Goal: Information Seeking & Learning: Check status

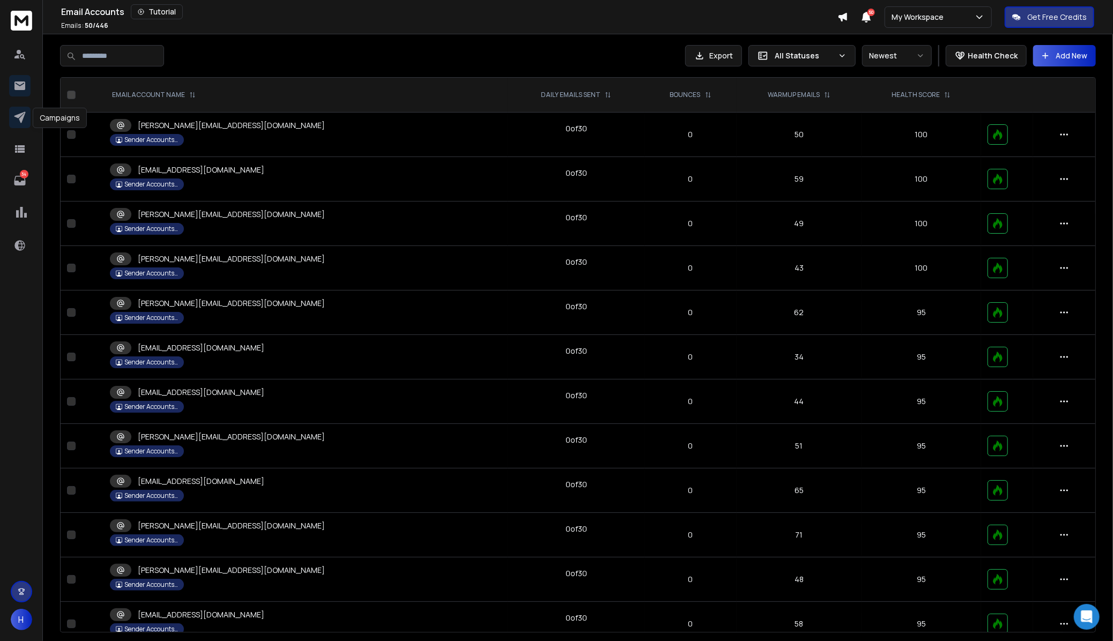
click at [24, 121] on icon at bounding box center [19, 117] width 13 height 13
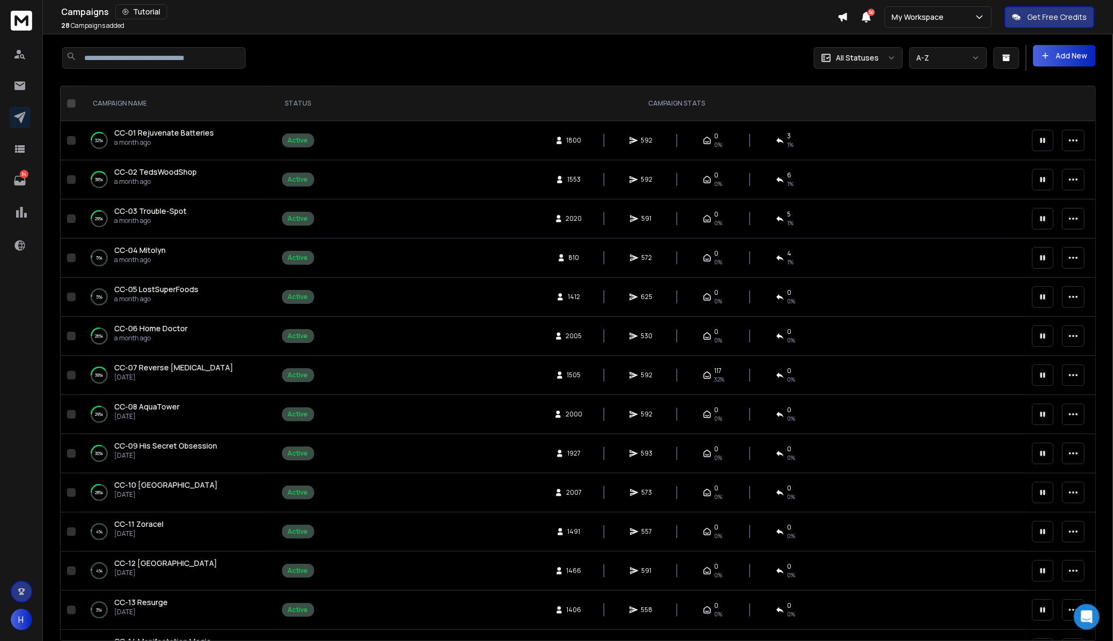
click at [183, 135] on span "CC-01 Rejuvenate Batteries" at bounding box center [164, 133] width 100 height 10
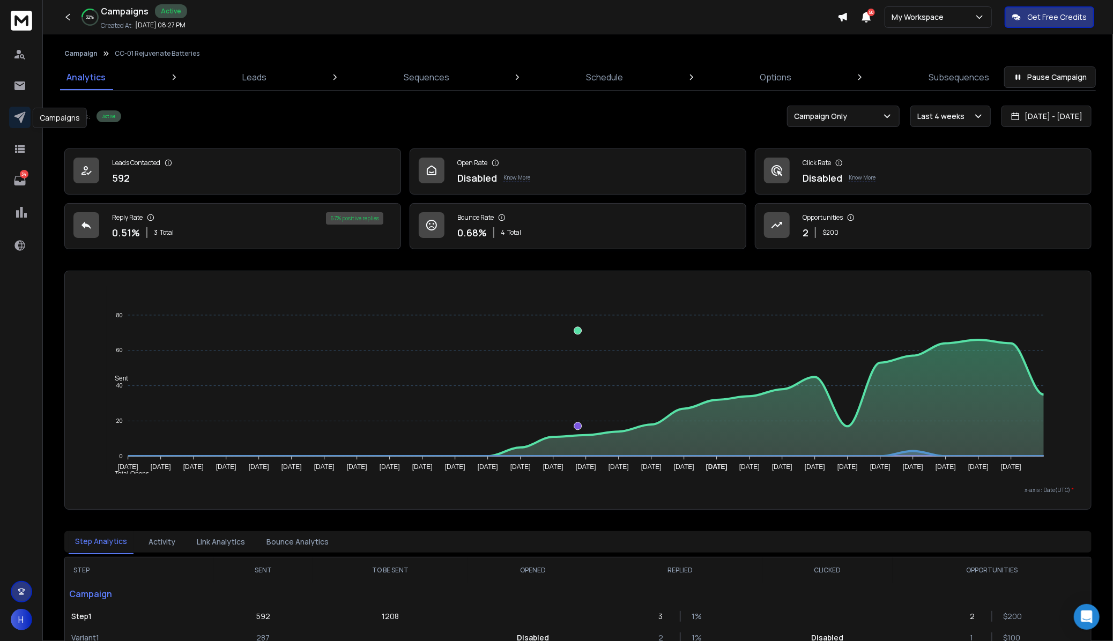
click at [21, 121] on icon at bounding box center [19, 117] width 11 height 11
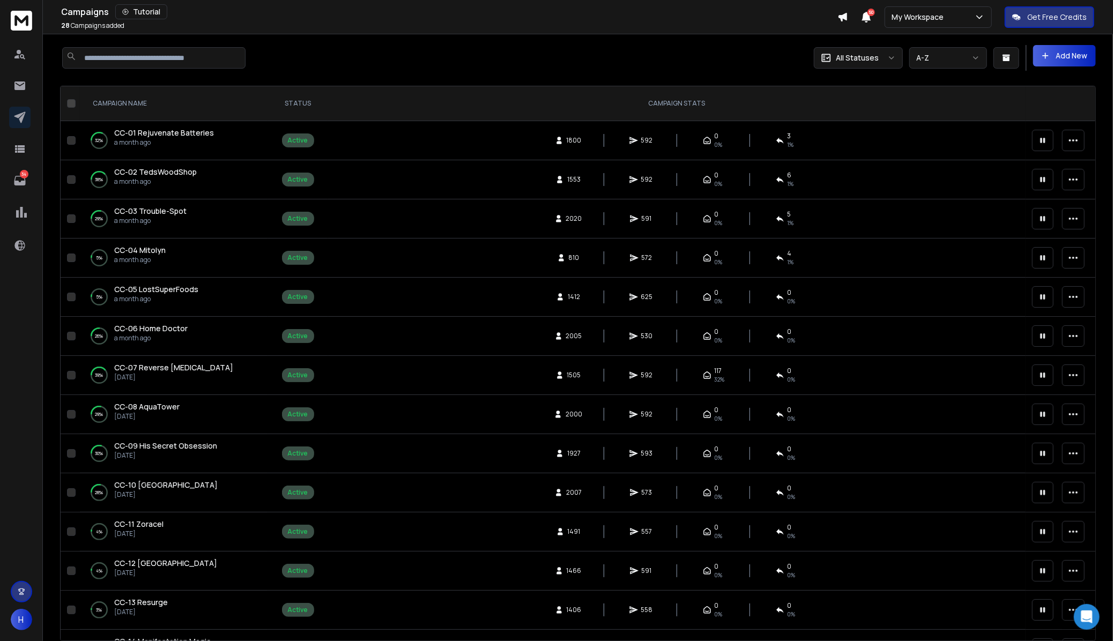
click at [143, 166] on td "38 % CC-02 TedsWoodShop a month ago" at bounding box center [174, 179] width 188 height 39
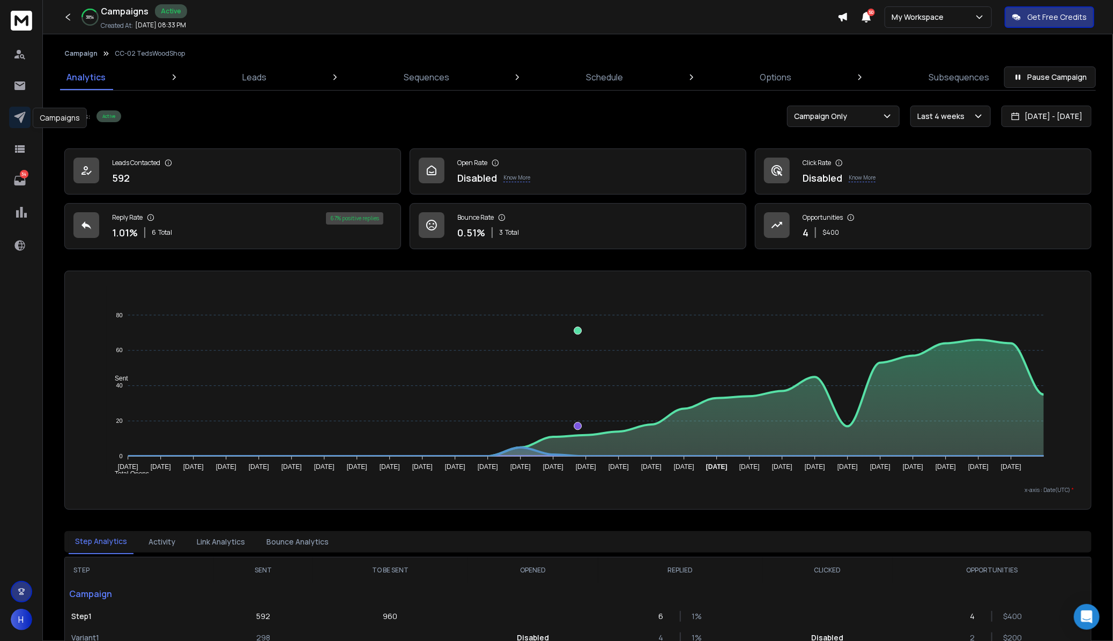
click at [18, 112] on icon at bounding box center [19, 117] width 13 height 13
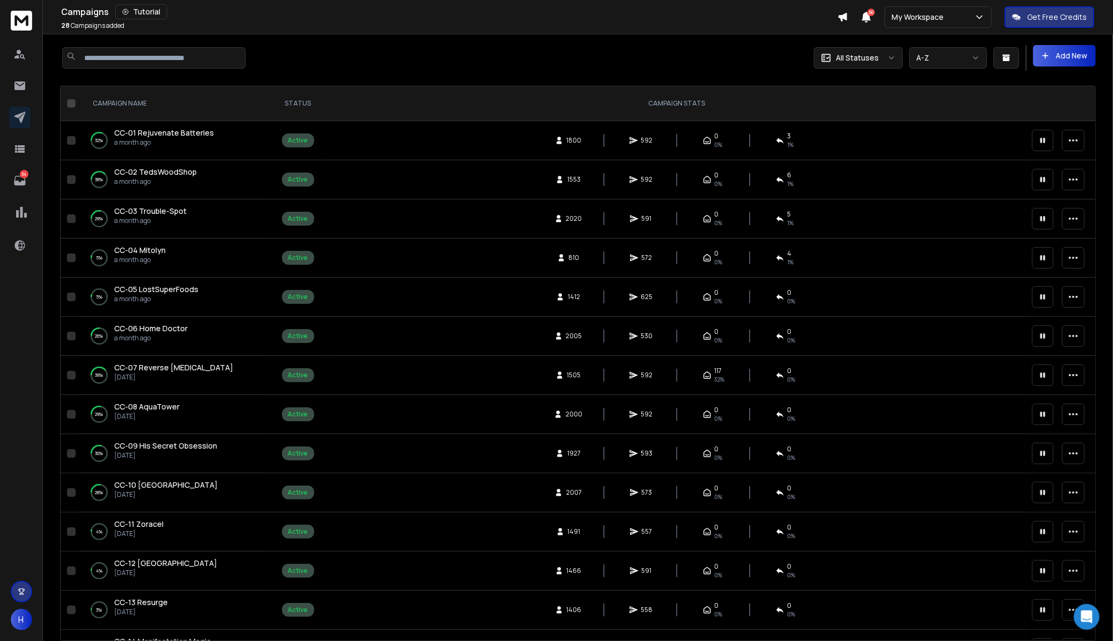
click at [142, 212] on span "CC-03 Trouble-Spot" at bounding box center [150, 211] width 72 height 10
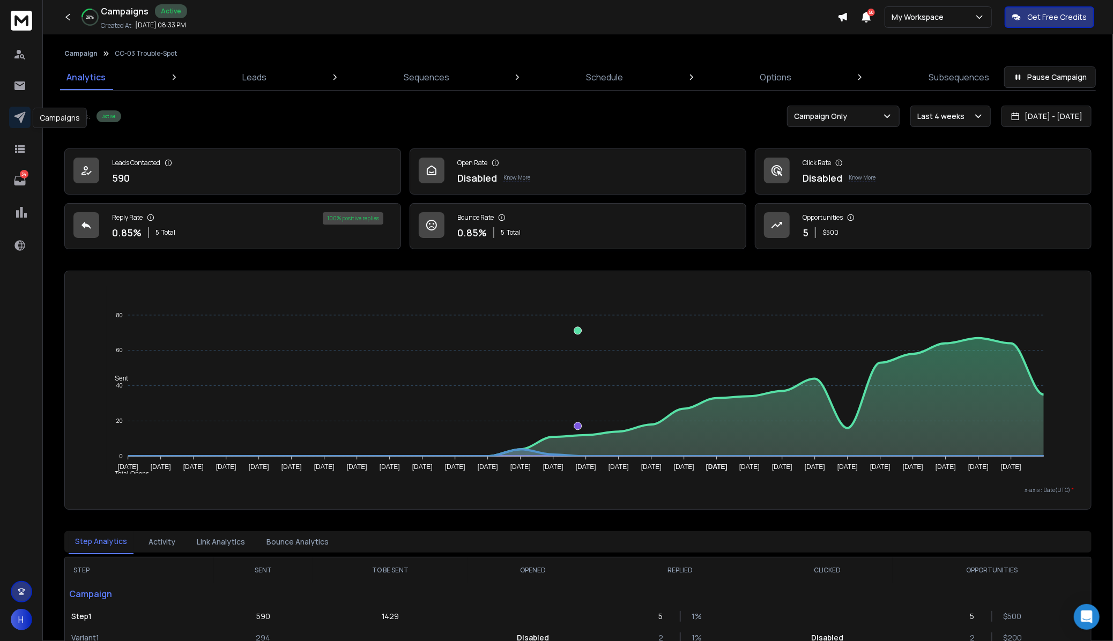
click at [21, 114] on icon at bounding box center [19, 117] width 11 height 11
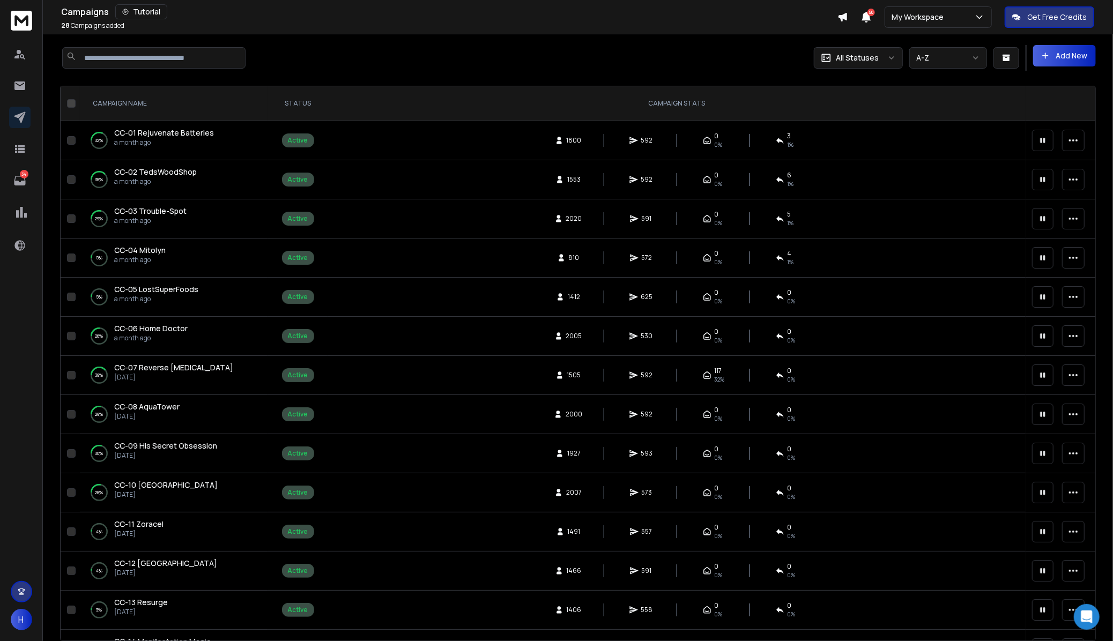
click at [156, 249] on span "CC-04 Mitolyn" at bounding box center [139, 250] width 51 height 10
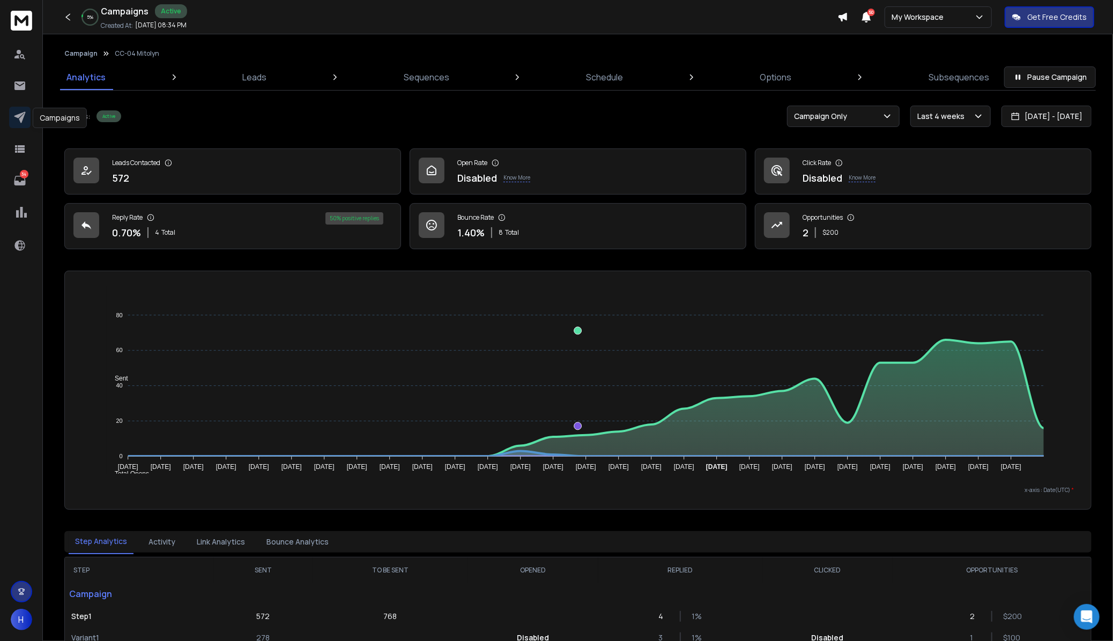
click at [16, 114] on icon at bounding box center [19, 117] width 13 height 13
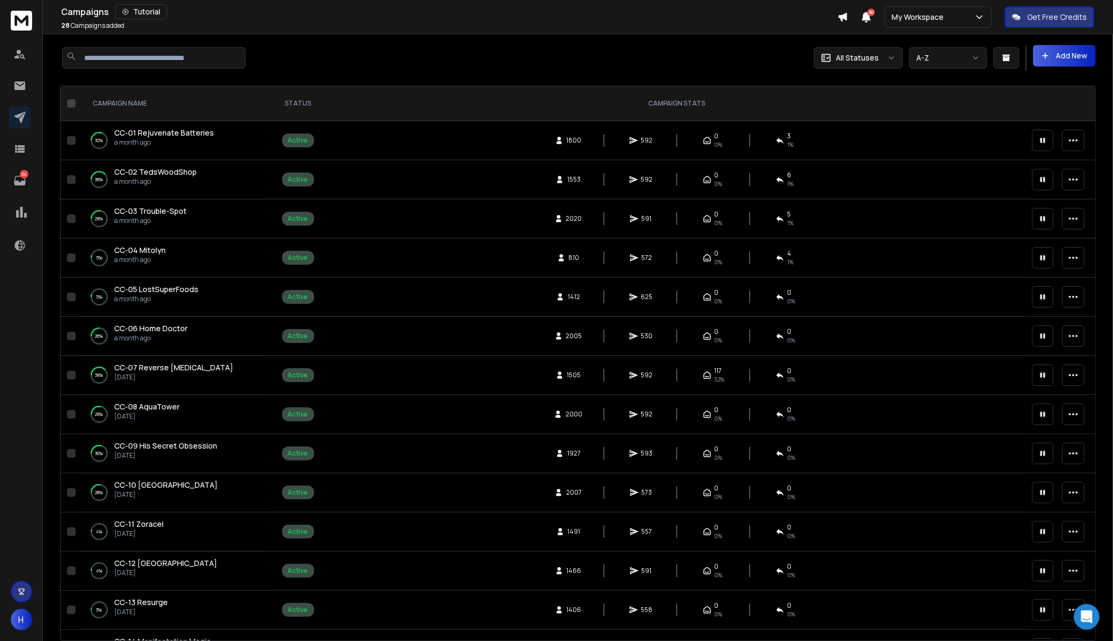
click at [154, 284] on span "CC-05 LostSuperFoods" at bounding box center [156, 289] width 84 height 10
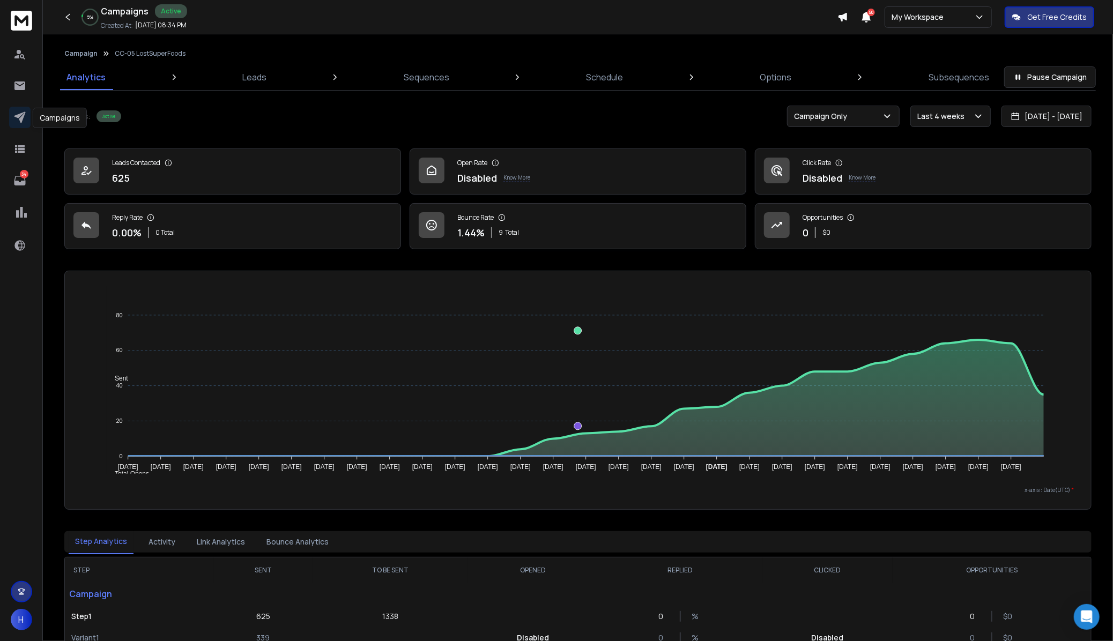
click at [21, 114] on icon at bounding box center [19, 117] width 11 height 11
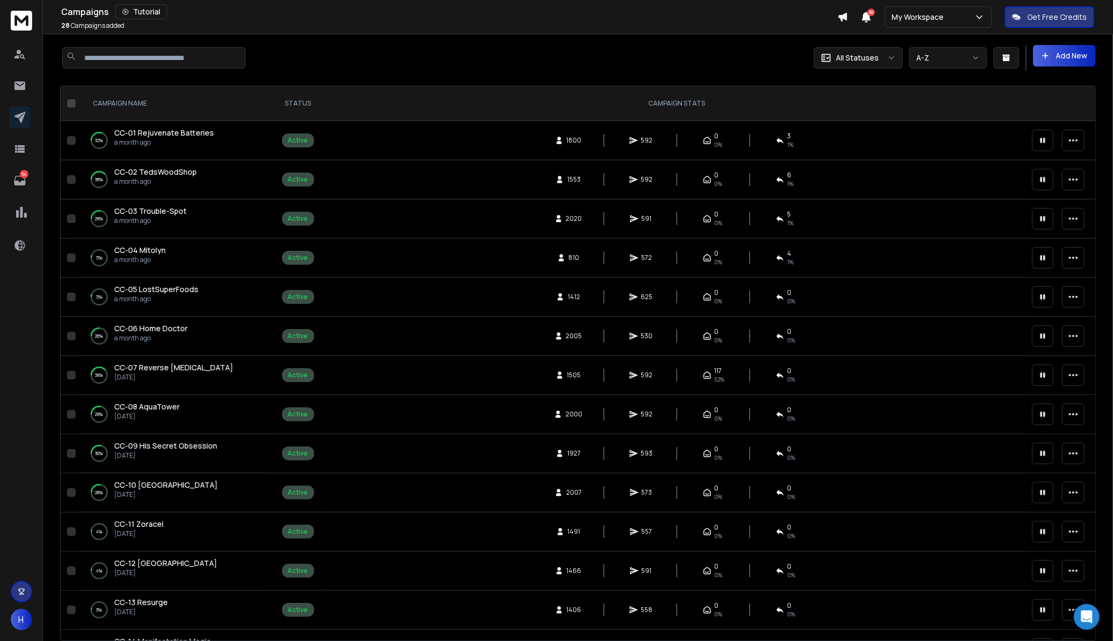
click at [146, 329] on span "CC-06 Home Doctor" at bounding box center [150, 328] width 73 height 10
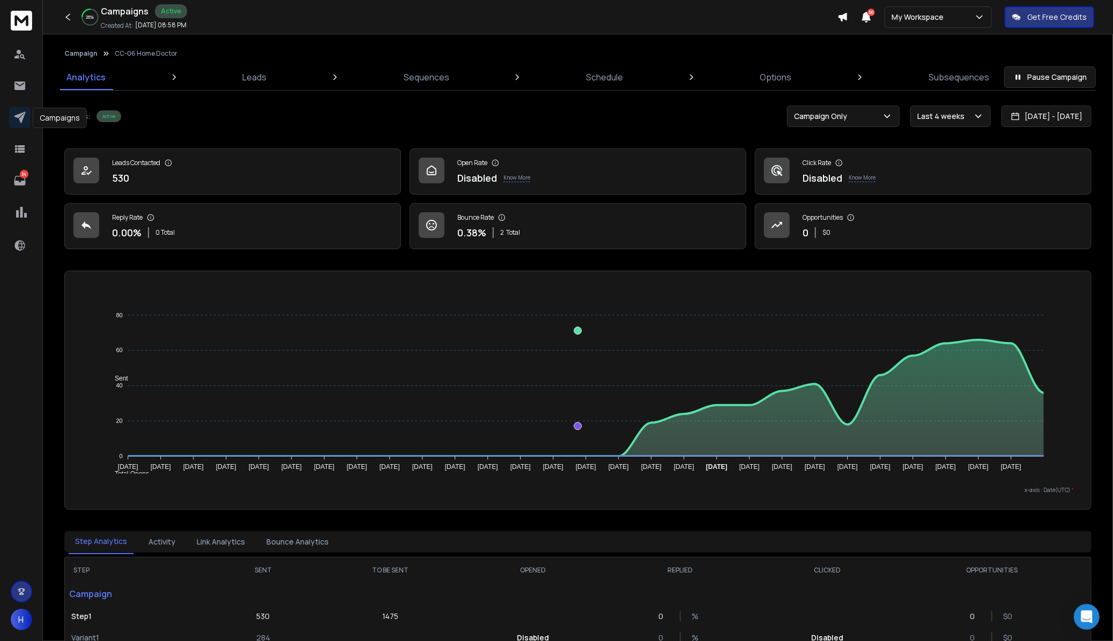
click at [20, 115] on icon at bounding box center [19, 117] width 11 height 11
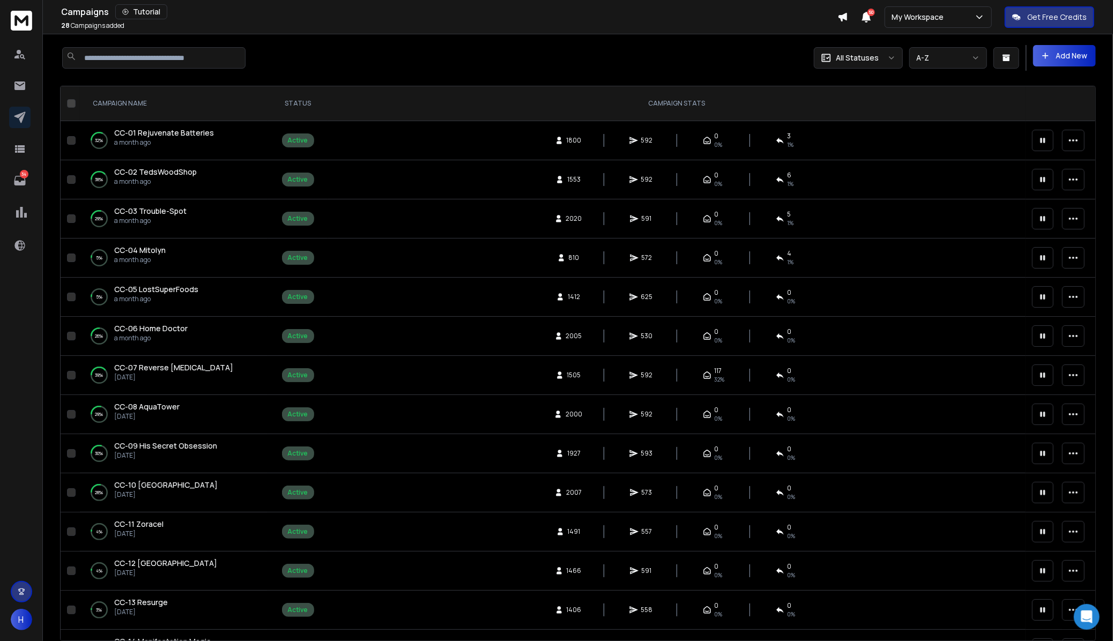
click at [163, 370] on span "CC-07 Reverse [MEDICAL_DATA]" at bounding box center [173, 367] width 119 height 10
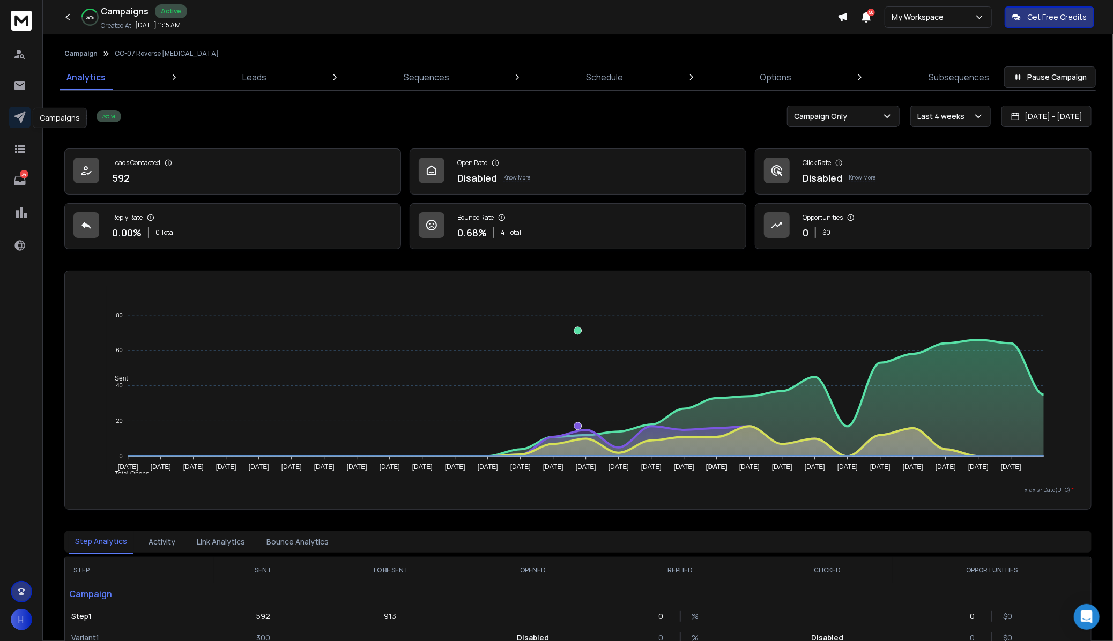
click at [22, 112] on icon at bounding box center [19, 117] width 13 height 13
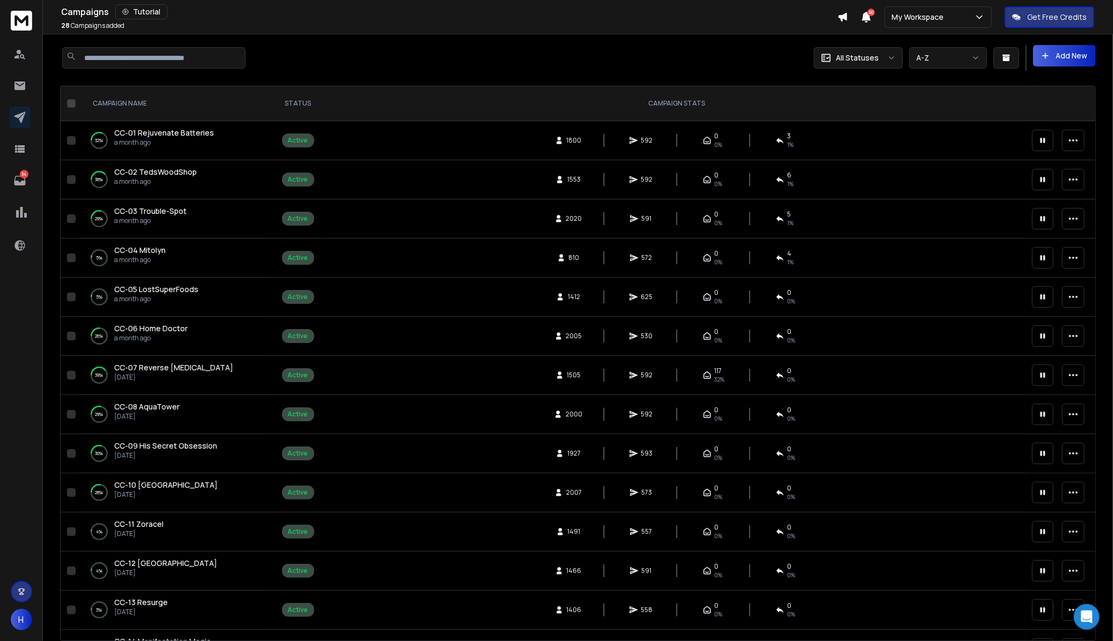
click at [146, 412] on p "[DATE]" at bounding box center [146, 416] width 65 height 9
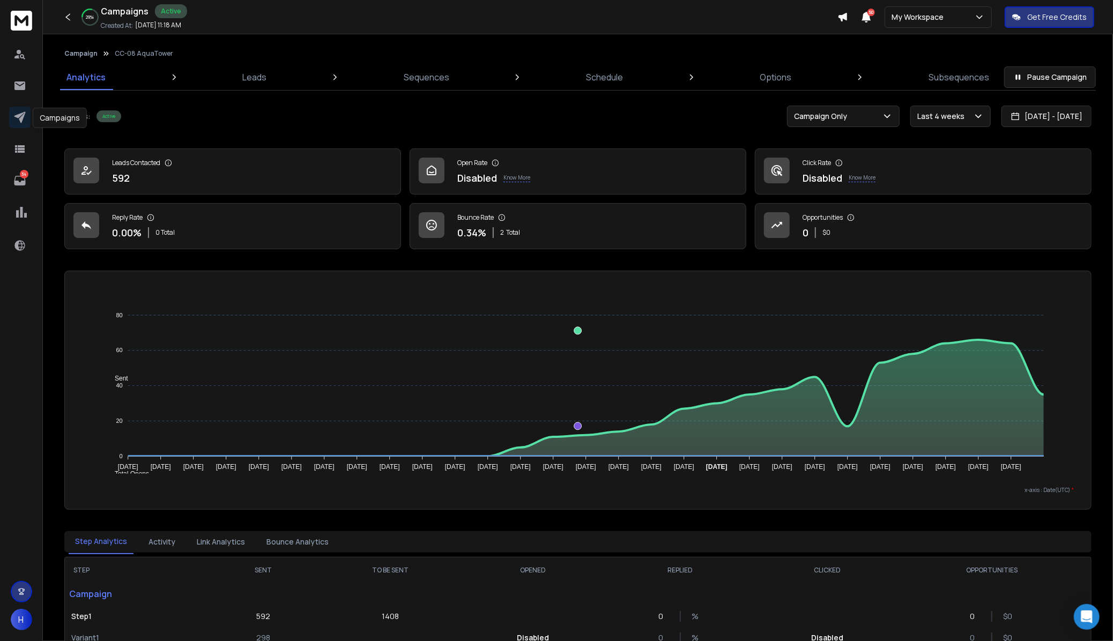
click at [19, 111] on icon at bounding box center [19, 117] width 13 height 13
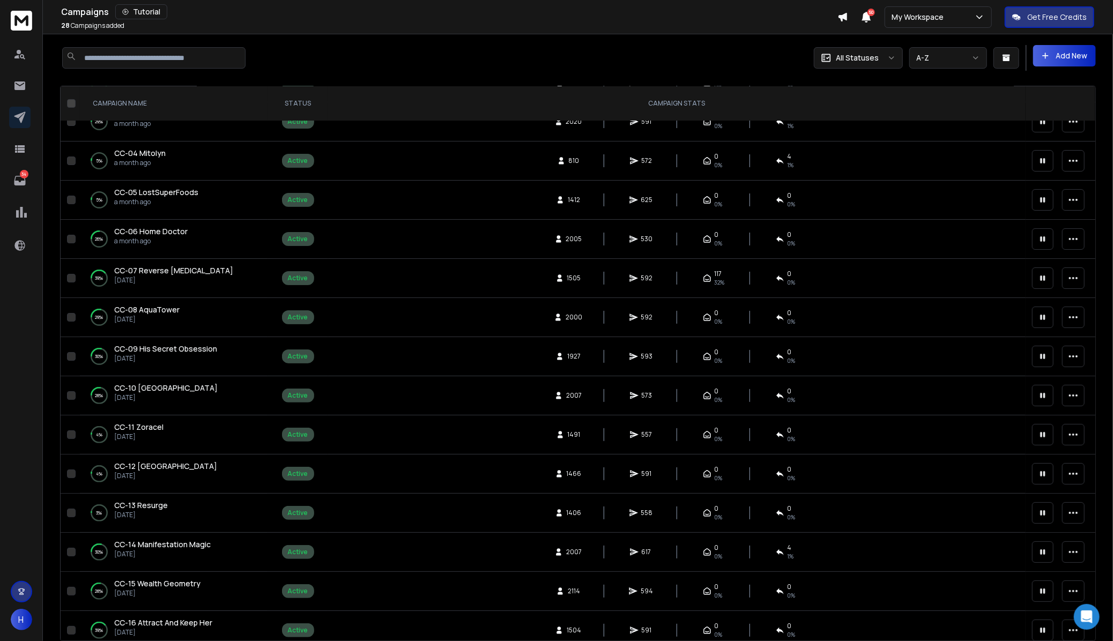
scroll to position [146, 0]
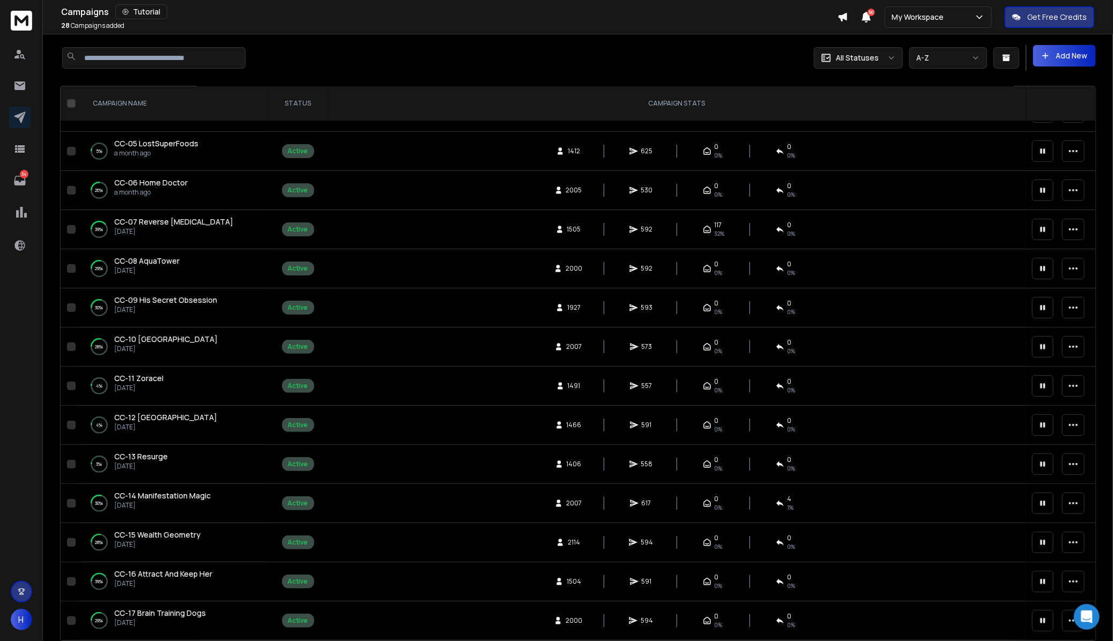
click at [157, 305] on p "[DATE]" at bounding box center [165, 309] width 103 height 9
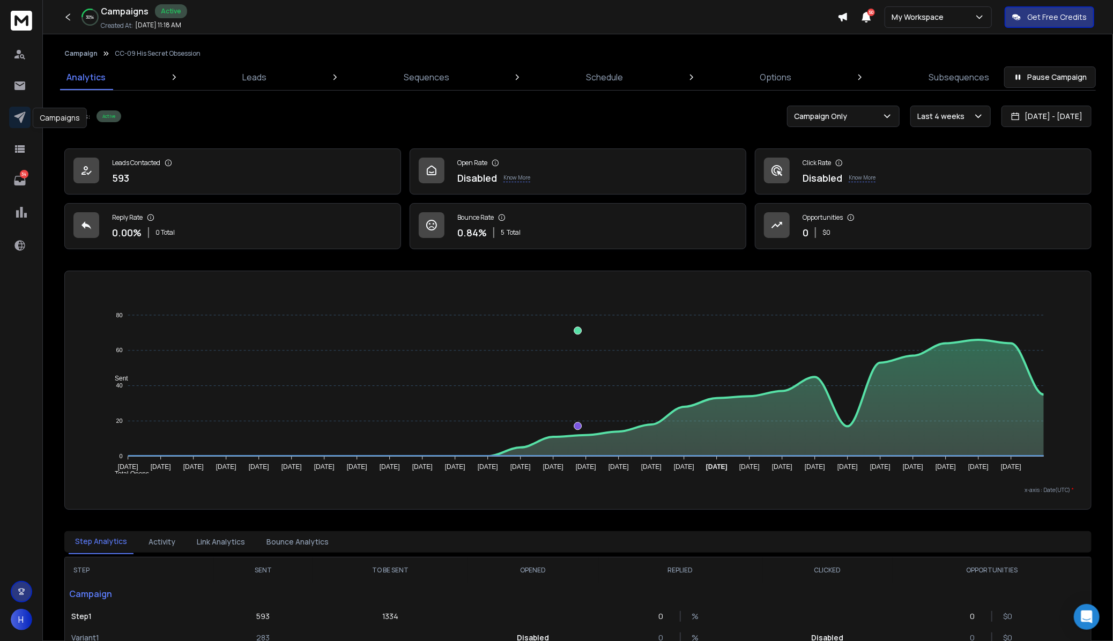
click at [24, 116] on icon at bounding box center [19, 117] width 13 height 13
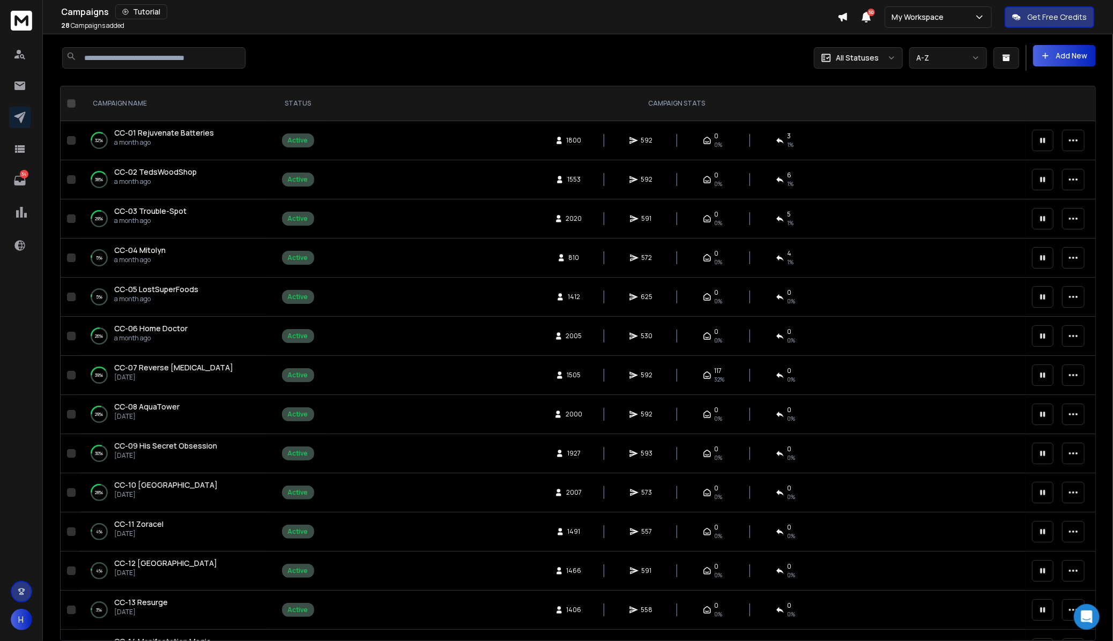
click at [180, 487] on div "28 % CC-10 [GEOGRAPHIC_DATA] [DATE]" at bounding box center [174, 493] width 166 height 26
